Goal: Navigation & Orientation: Find specific page/section

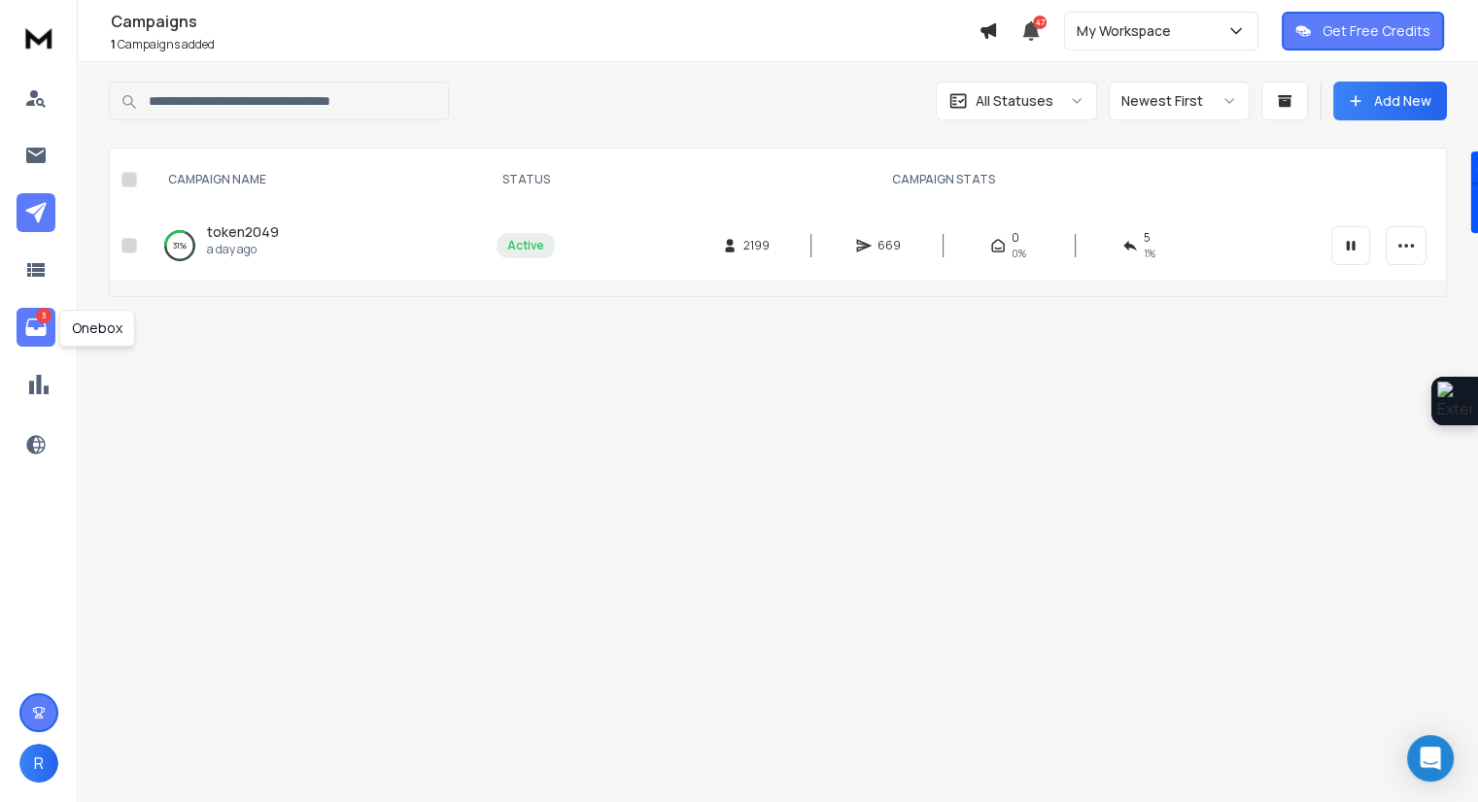
click at [43, 327] on icon at bounding box center [35, 327] width 23 height 23
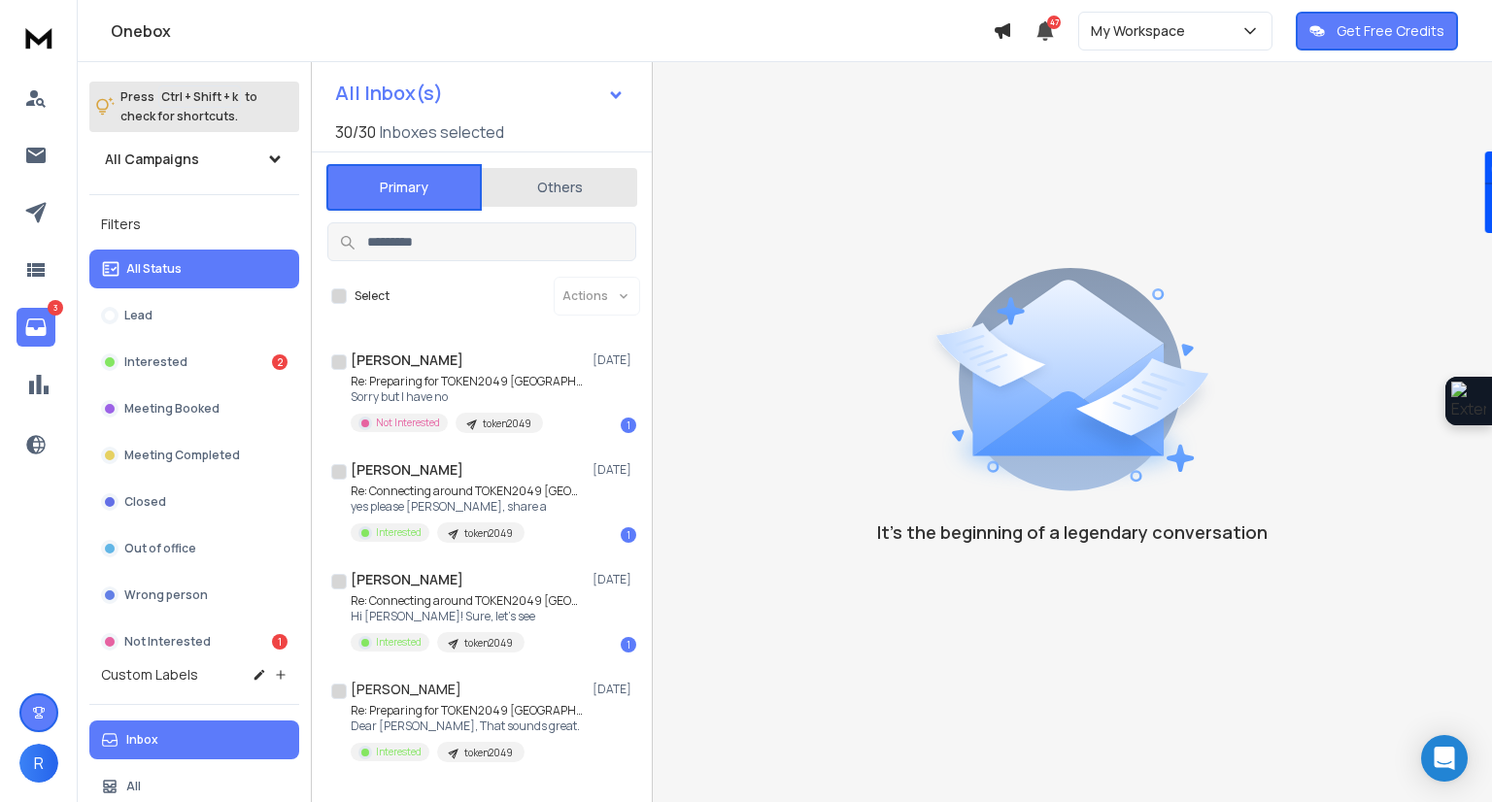
click at [926, 290] on icon at bounding box center [1072, 379] width 292 height 223
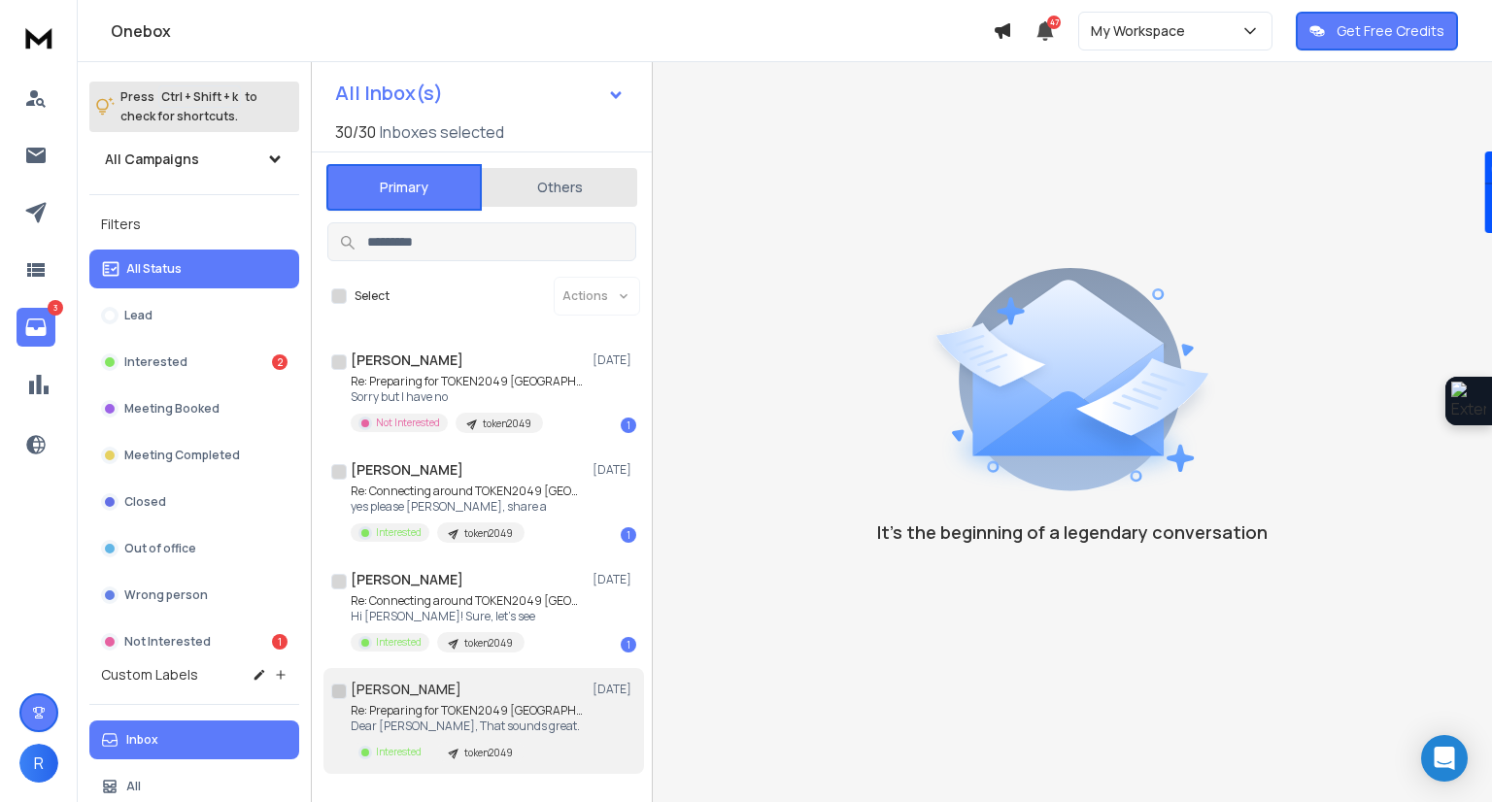
click at [512, 712] on p "Re: Preparing for TOKEN2049 [GEOGRAPHIC_DATA]" at bounding box center [467, 711] width 233 height 16
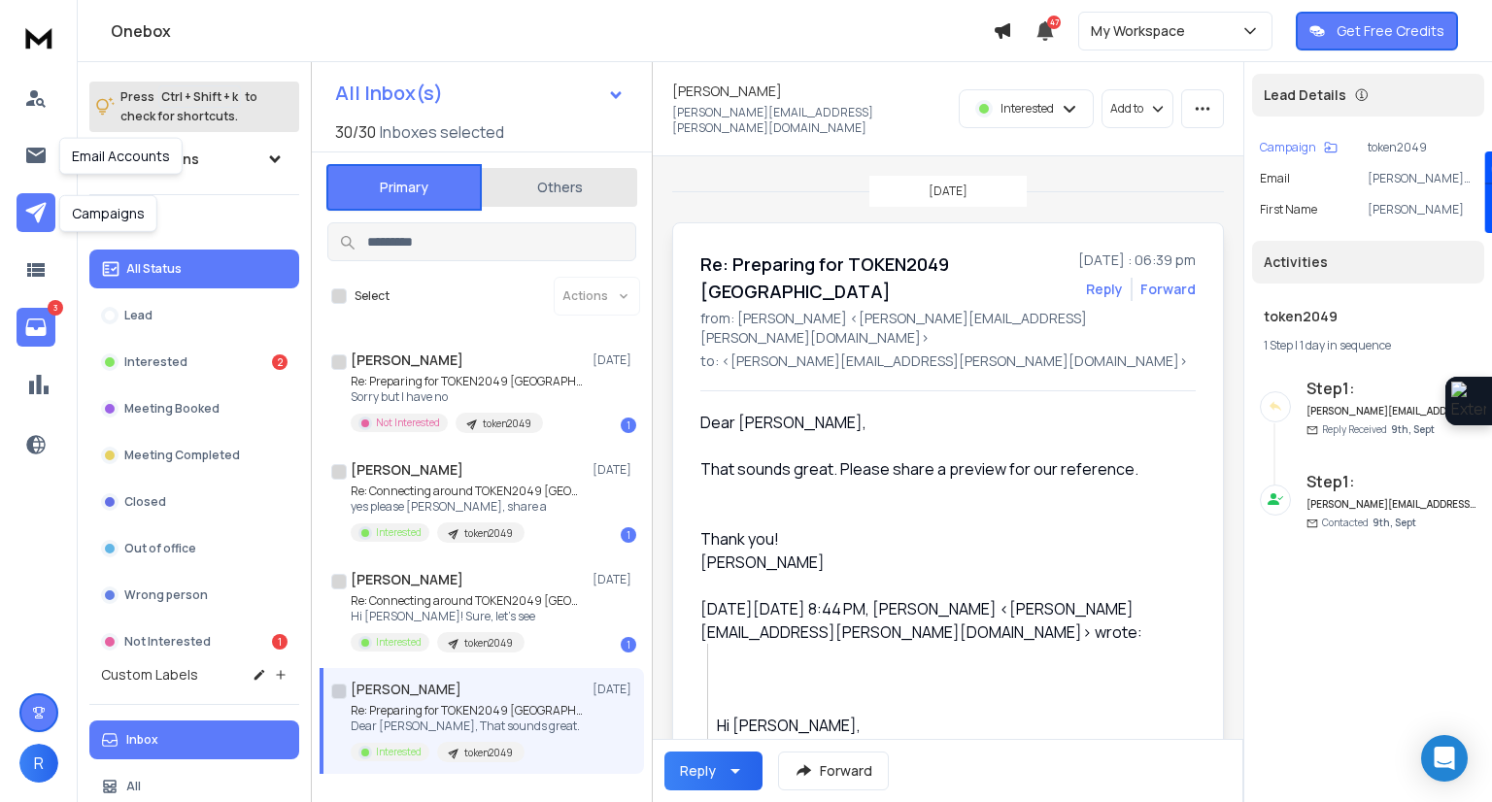
click at [33, 209] on icon at bounding box center [35, 212] width 20 height 20
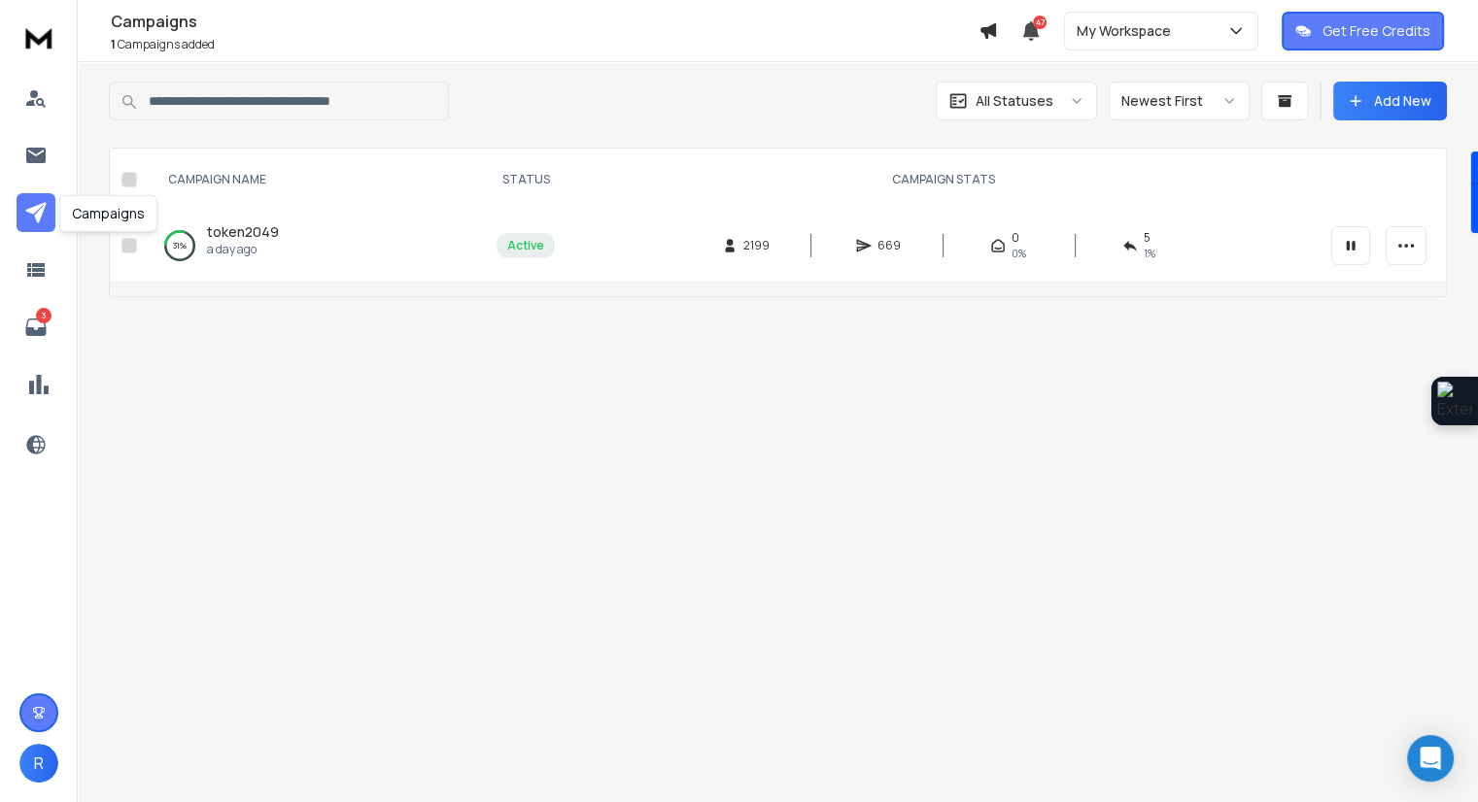
click at [961, 317] on div "Campaigns 1 Campaigns Added All Statuses Newest First Add New CAMPAIGN NAME STA…" at bounding box center [778, 483] width 1338 height 802
